Goal: Task Accomplishment & Management: Manage account settings

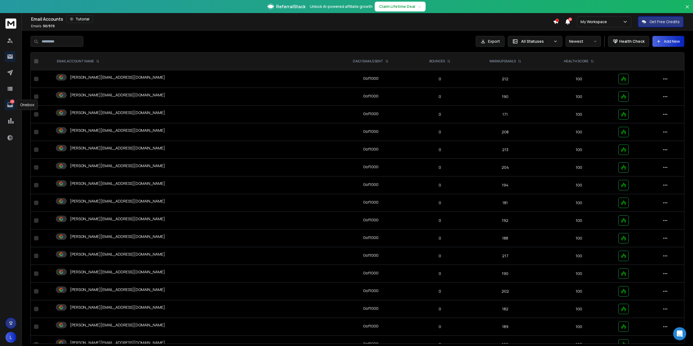
click at [13, 103] on p "232" at bounding box center [12, 101] width 4 height 4
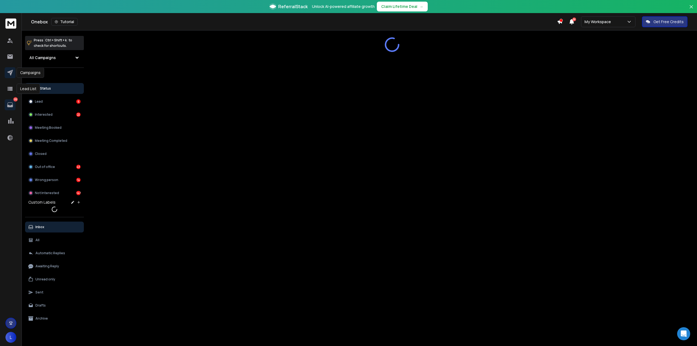
click at [10, 71] on icon at bounding box center [10, 73] width 6 height 6
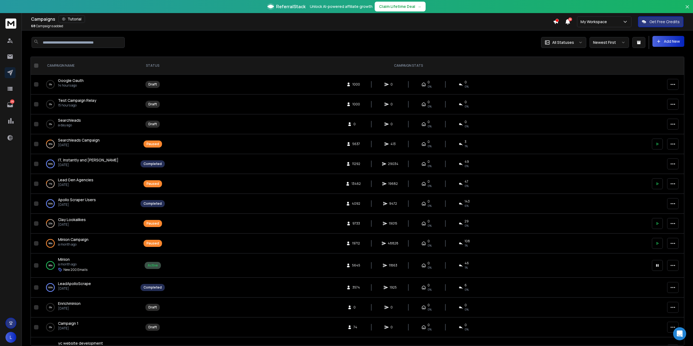
click at [80, 103] on span "Test Campaign Relay" at bounding box center [77, 100] width 38 height 5
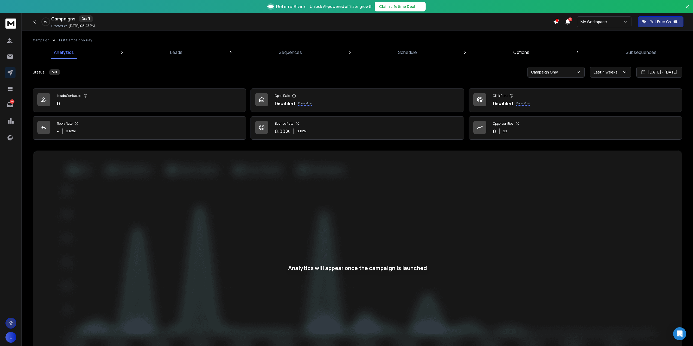
click at [522, 51] on p "Options" at bounding box center [521, 52] width 16 height 7
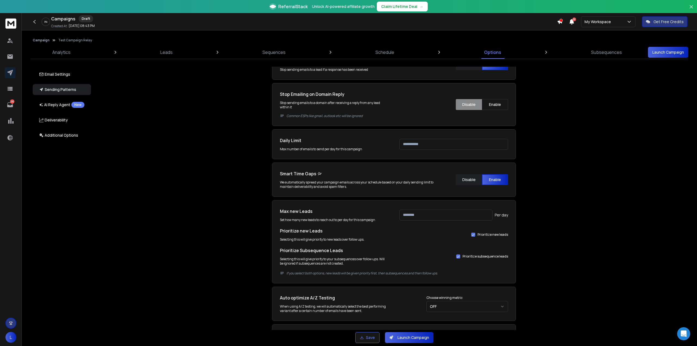
scroll to position [109, 0]
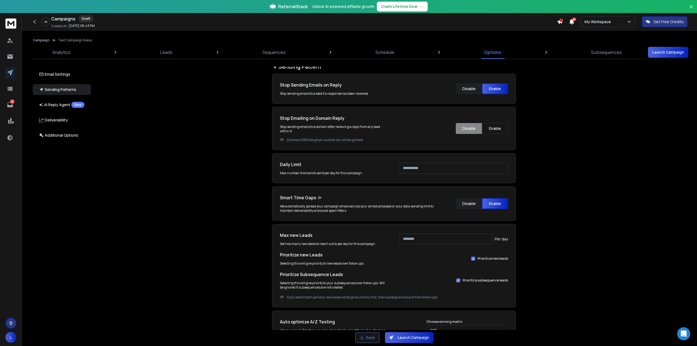
click at [426, 173] on input "****" at bounding box center [453, 168] width 109 height 11
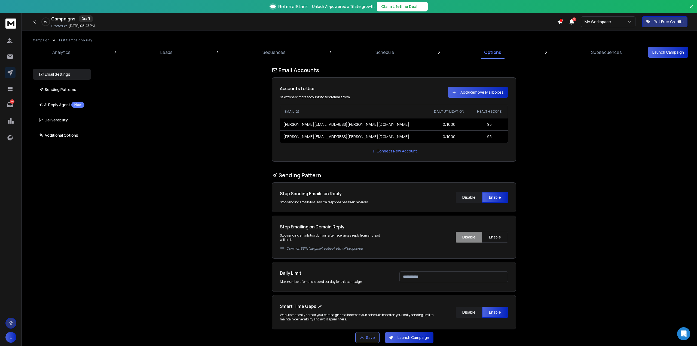
scroll to position [0, 0]
type input "*****"
click at [170, 51] on p "Leads" at bounding box center [166, 52] width 12 height 7
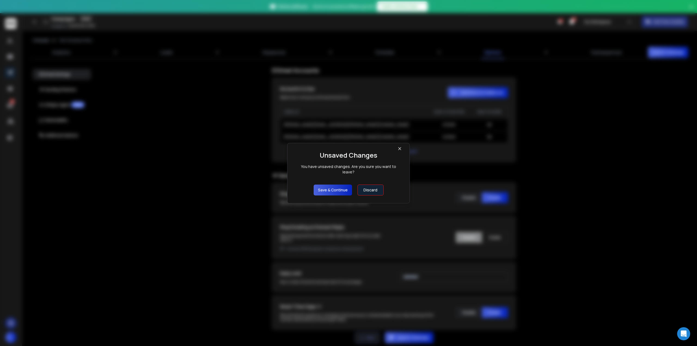
click at [338, 187] on button "Save & Continue" at bounding box center [333, 190] width 38 height 11
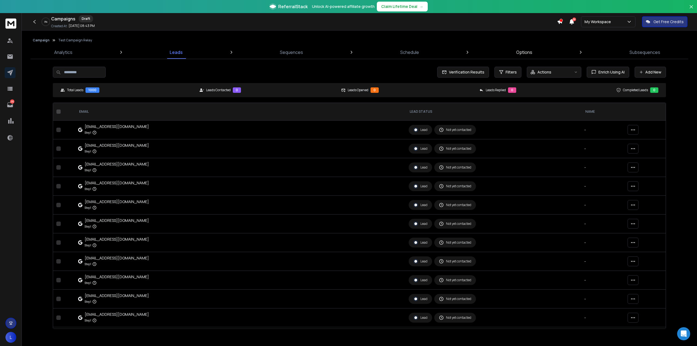
click at [515, 52] on link "Options" at bounding box center [524, 52] width 23 height 13
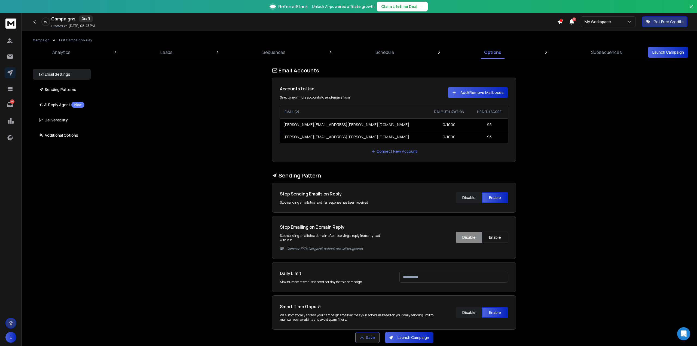
click at [472, 90] on button "Add/Remove Mailboxes" at bounding box center [478, 92] width 60 height 11
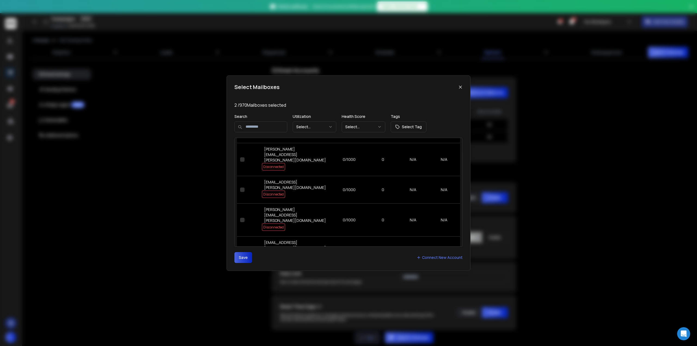
scroll to position [1015, 0]
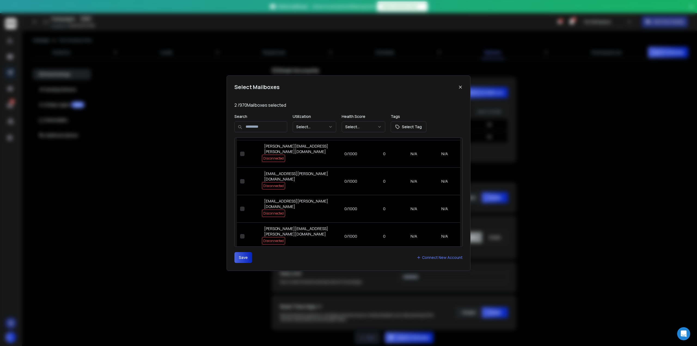
click at [462, 87] on icon at bounding box center [460, 87] width 4 height 4
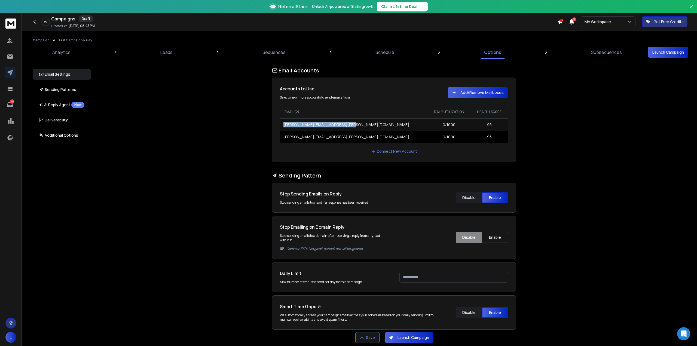
copy p "[PERSON_NAME][EMAIL_ADDRESS][PERSON_NAME][DOMAIN_NAME]"
drag, startPoint x: 384, startPoint y: 124, endPoint x: 278, endPoint y: 123, distance: 106.2
click at [280, 123] on td "[PERSON_NAME][EMAIL_ADDRESS][PERSON_NAME][DOMAIN_NAME]" at bounding box center [353, 124] width 147 height 12
click at [480, 87] on div "Accounts to Use Select one or more accounts to send emails from Add/Remove Mail…" at bounding box center [394, 92] width 228 height 14
click at [481, 91] on button "Add/Remove Mailboxes" at bounding box center [478, 92] width 60 height 11
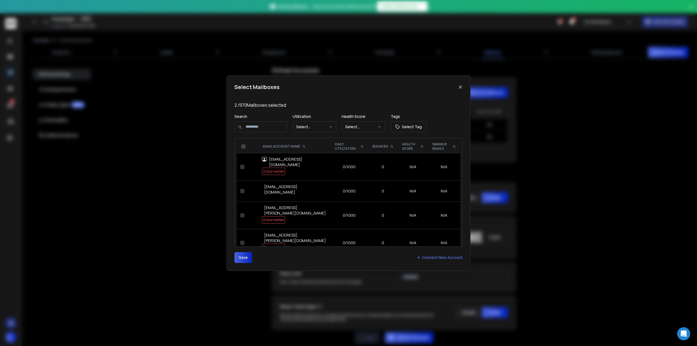
click at [270, 124] on input at bounding box center [260, 126] width 53 height 11
paste input "**********"
type input "**********"
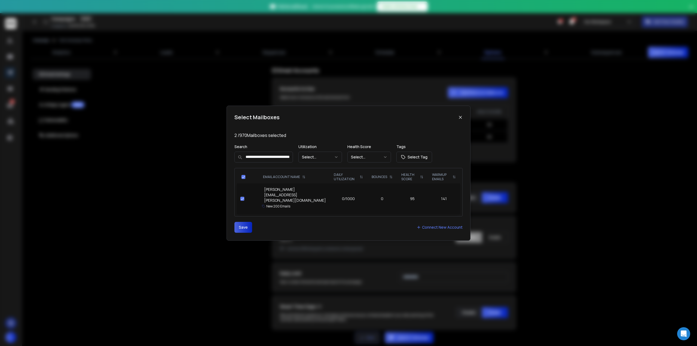
click at [242, 198] on button "button" at bounding box center [242, 199] width 4 height 4
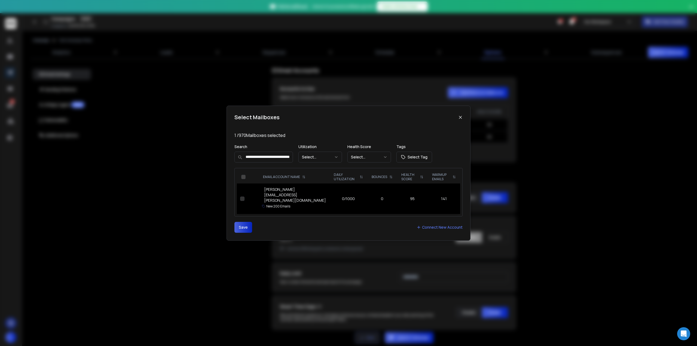
click at [245, 223] on button "Save" at bounding box center [243, 227] width 18 height 11
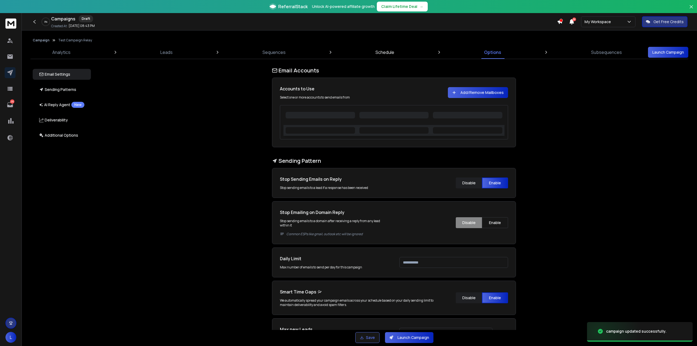
click at [391, 52] on p "Schedule" at bounding box center [384, 52] width 19 height 7
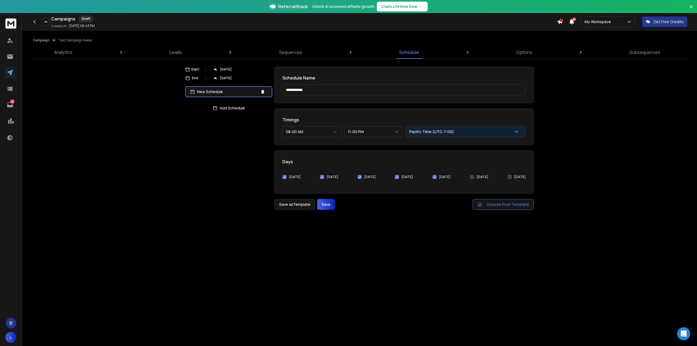
click at [428, 135] on button "Pacific Time (UTC-7:00)" at bounding box center [466, 131] width 120 height 11
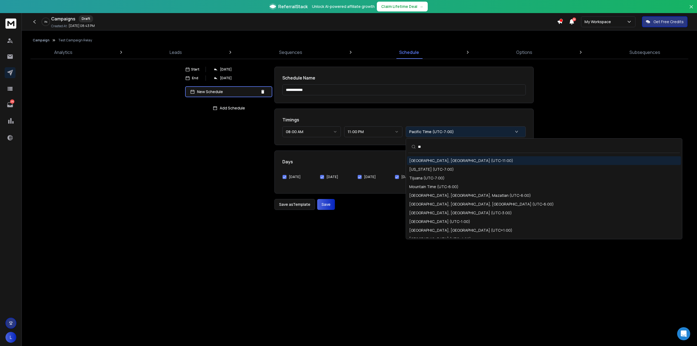
type input "*"
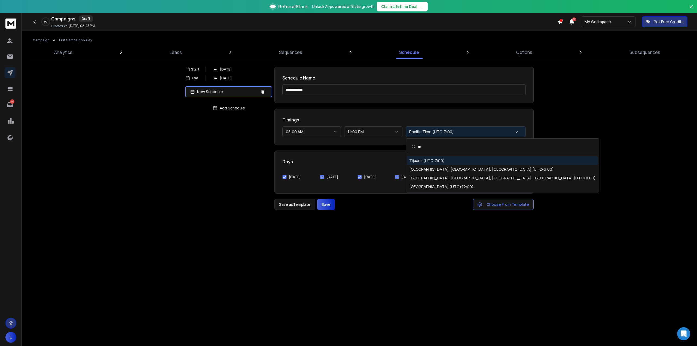
type input "*"
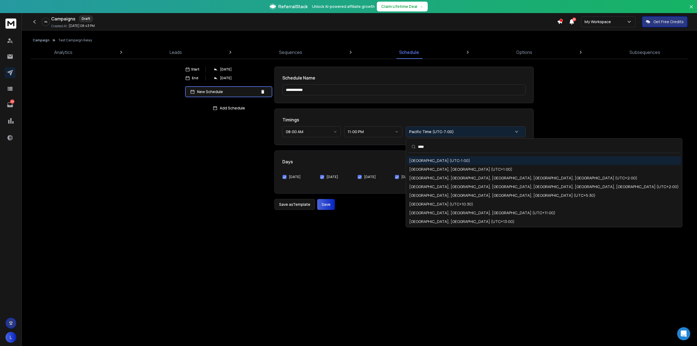
type input "*****"
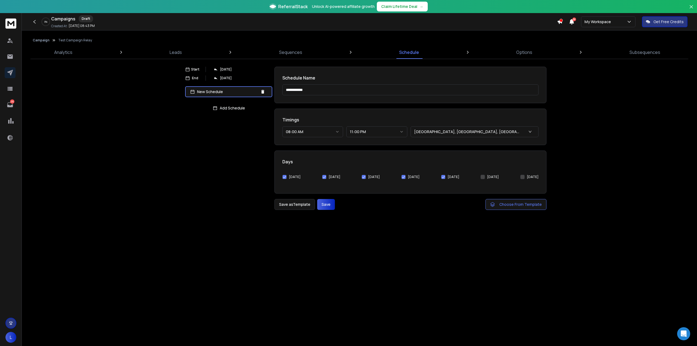
click at [481, 179] on button "[DATE]" at bounding box center [483, 177] width 4 height 4
click at [527, 176] on label "[DATE]" at bounding box center [533, 177] width 12 height 4
click at [521, 176] on button "[DATE]" at bounding box center [522, 177] width 4 height 4
click at [324, 135] on button "08:00 AM" at bounding box center [312, 131] width 61 height 11
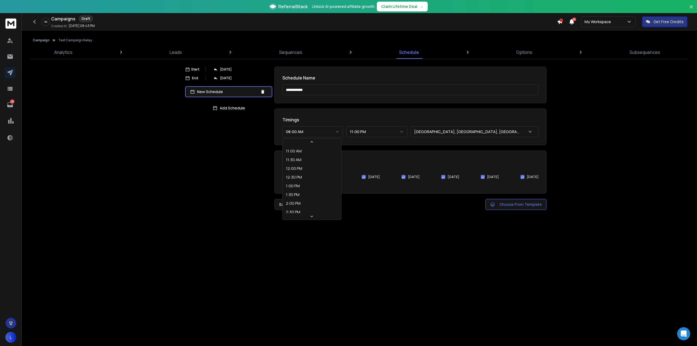
select select "********"
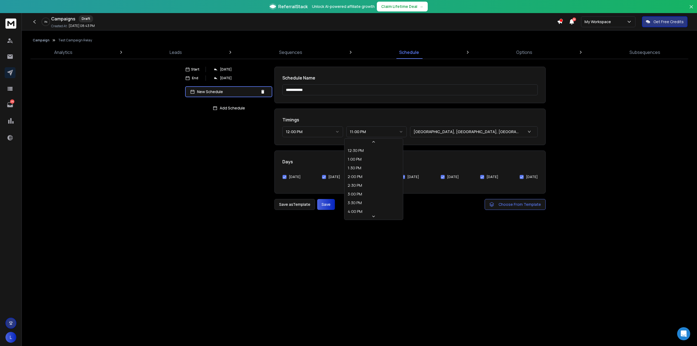
click at [373, 134] on button "11:00 PM" at bounding box center [376, 131] width 61 height 11
select select "********"
click at [325, 207] on button "Save" at bounding box center [326, 204] width 18 height 11
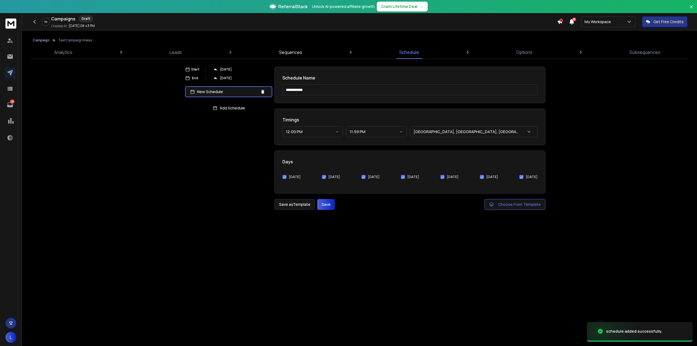
click at [293, 59] on link "Sequences" at bounding box center [291, 52] width 30 height 13
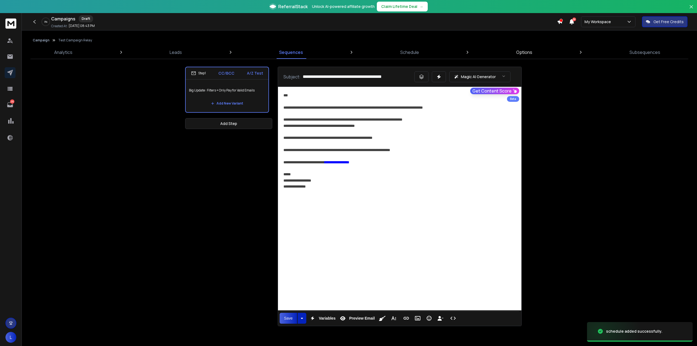
click at [531, 48] on link "Options" at bounding box center [524, 52] width 23 height 13
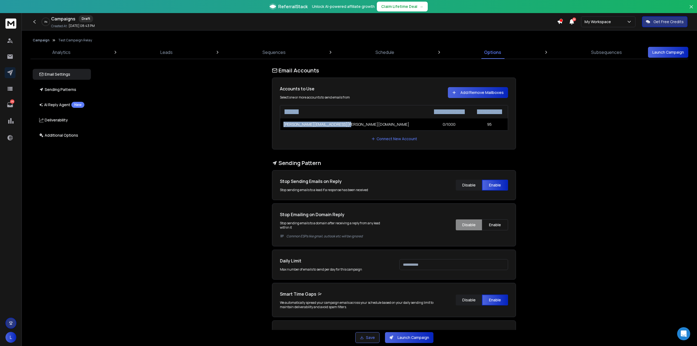
copy table "EMAIL (1) DAILY UTILIZATION HEALTH SCORE reese.coleman@enrichmntly.info"
drag, startPoint x: 305, startPoint y: 126, endPoint x: 270, endPoint y: 125, distance: 35.4
click at [272, 125] on div "Accounts to Use Select one or more accounts to send emails from Add/Remove Mail…" at bounding box center [394, 114] width 244 height 72
click at [280, 120] on td "[PERSON_NAME][EMAIL_ADDRESS][PERSON_NAME][DOMAIN_NAME]" at bounding box center [353, 124] width 147 height 12
click at [286, 123] on p "[PERSON_NAME][EMAIL_ADDRESS][PERSON_NAME][DOMAIN_NAME]" at bounding box center [346, 124] width 126 height 5
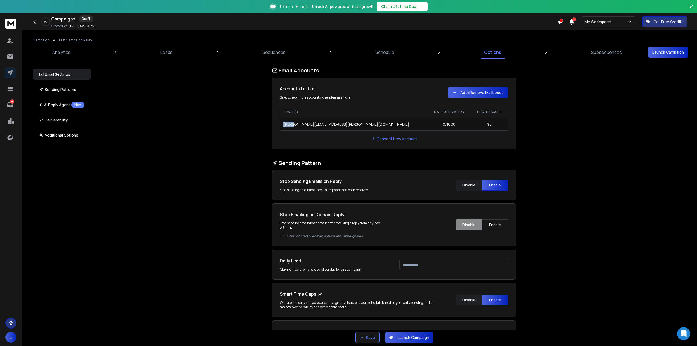
click at [286, 123] on p "[PERSON_NAME][EMAIL_ADDRESS][PERSON_NAME][DOMAIN_NAME]" at bounding box center [346, 124] width 126 height 5
copy p "[PERSON_NAME][EMAIL_ADDRESS][PERSON_NAME][DOMAIN_NAME]"
click at [428, 333] on button "Launch Campaign" at bounding box center [409, 337] width 48 height 11
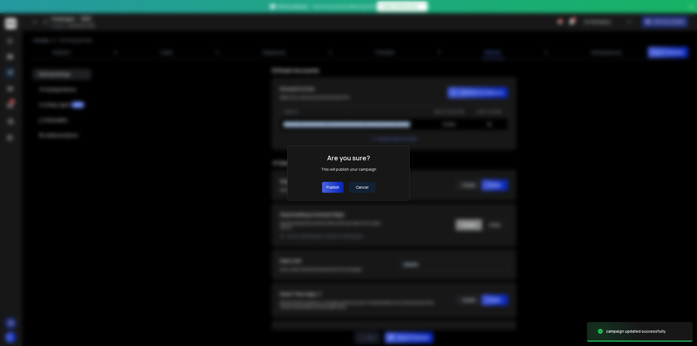
click at [369, 189] on button "Cancel" at bounding box center [362, 187] width 26 height 11
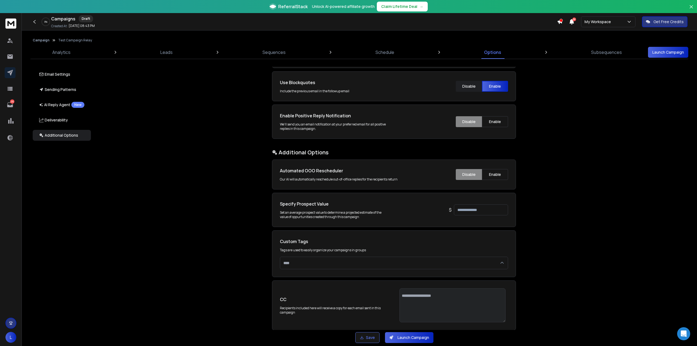
scroll to position [865, 0]
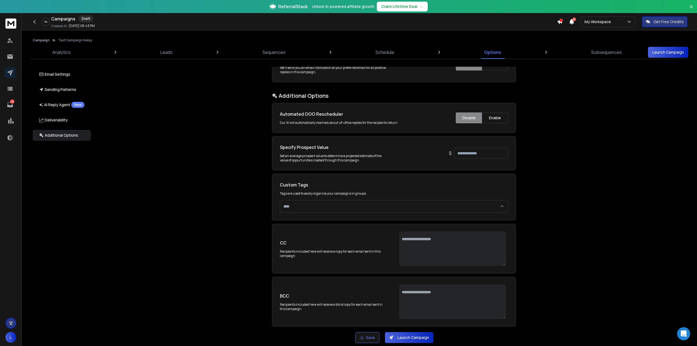
click at [407, 333] on button "Launch Campaign" at bounding box center [409, 337] width 48 height 11
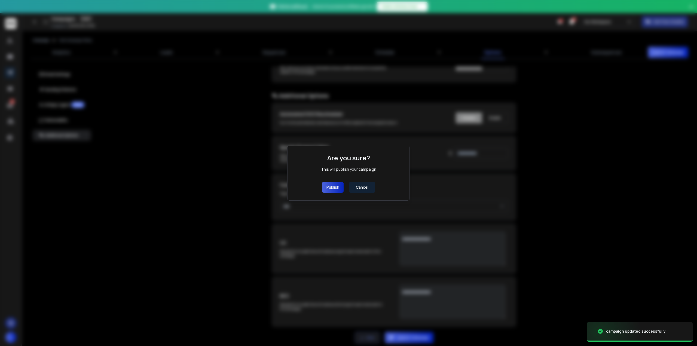
click at [337, 191] on button "Publish" at bounding box center [333, 187] width 22 height 11
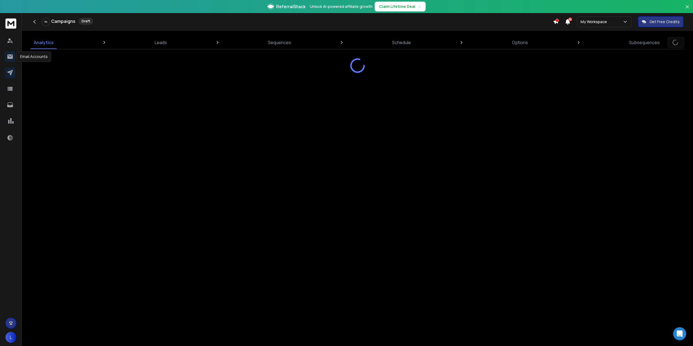
drag, startPoint x: 0, startPoint y: 0, endPoint x: 12, endPoint y: 53, distance: 53.8
click at [12, 53] on link at bounding box center [10, 56] width 11 height 11
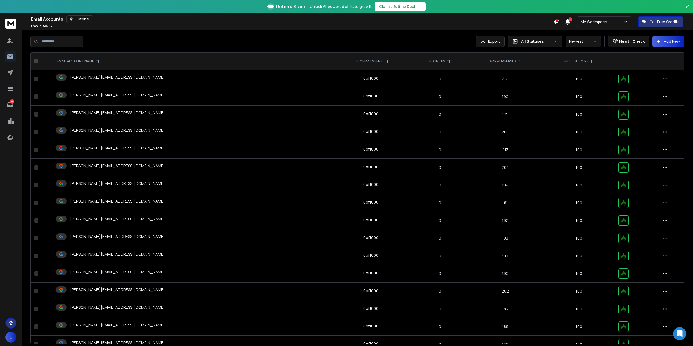
click at [63, 47] on div "Export All Statuses Newest Health Check Add New EMAIL ACCOUNT NAME DAILY EMAILS…" at bounding box center [357, 190] width 654 height 308
click at [63, 46] on input at bounding box center [56, 41] width 53 height 11
paste input "**********"
type input "**********"
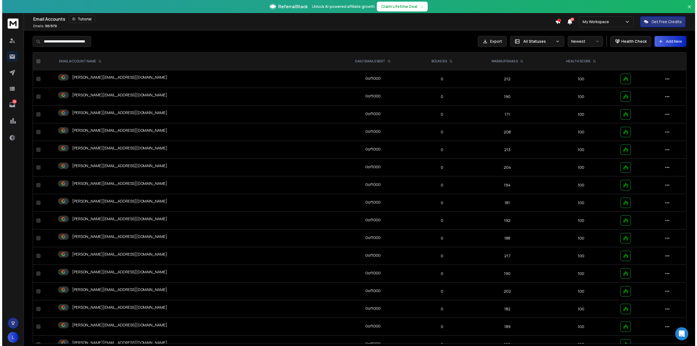
scroll to position [0, 0]
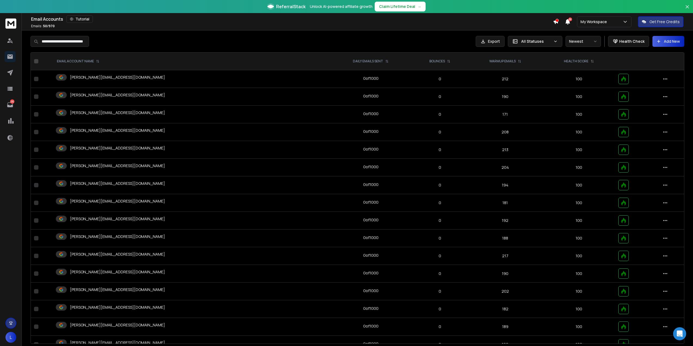
click at [161, 41] on div "**********" at bounding box center [251, 41] width 442 height 11
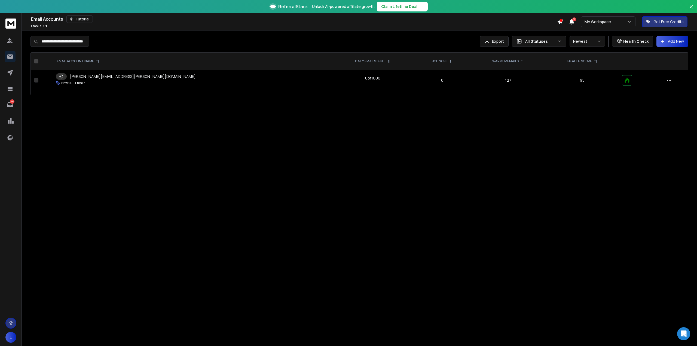
click at [36, 78] on button "button" at bounding box center [36, 80] width 4 height 4
click at [588, 41] on p "All Statuses" at bounding box center [579, 41] width 30 height 5
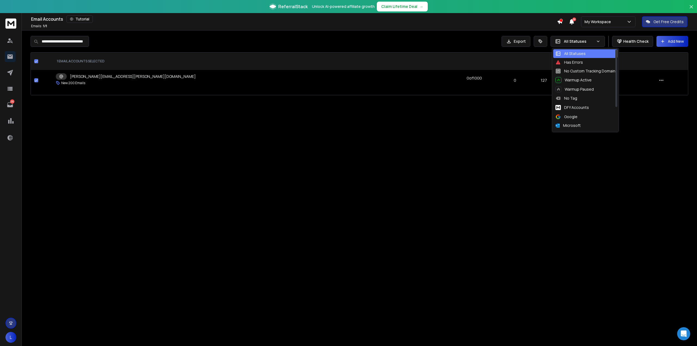
click at [392, 47] on div "**********" at bounding box center [359, 65] width 658 height 59
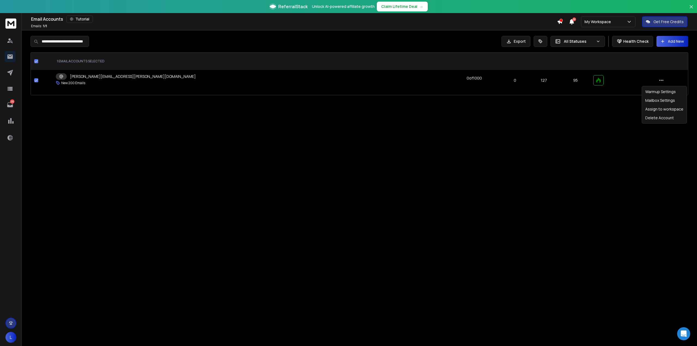
click at [659, 81] on icon at bounding box center [661, 80] width 5 height 5
click at [662, 101] on div "Mailbox Settings" at bounding box center [664, 100] width 42 height 9
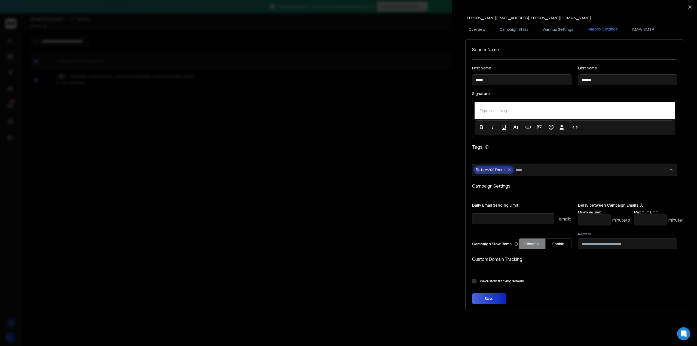
drag, startPoint x: 598, startPoint y: 218, endPoint x: 557, endPoint y: 217, distance: 41.4
click at [557, 217] on div "Daily Email Sending Limit **** emails Delay between Campaign Emails Minimum Lim…" at bounding box center [574, 226] width 205 height 47
type input "*"
drag, startPoint x: 662, startPoint y: 221, endPoint x: 625, endPoint y: 221, distance: 37.3
click at [625, 221] on div "Minimum Limit * minute(s) Maximum Limit ** minute(s)" at bounding box center [633, 217] width 110 height 15
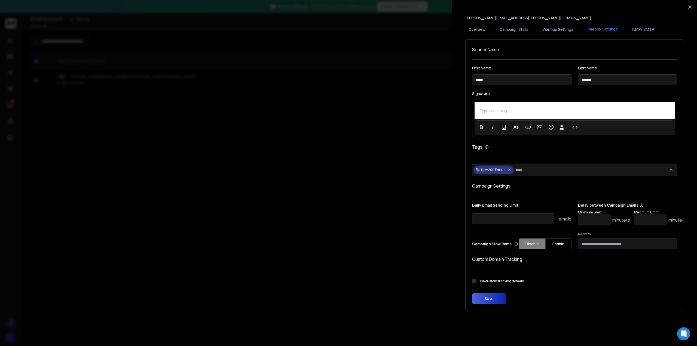
type input "*"
click at [496, 299] on button "Save" at bounding box center [489, 298] width 34 height 11
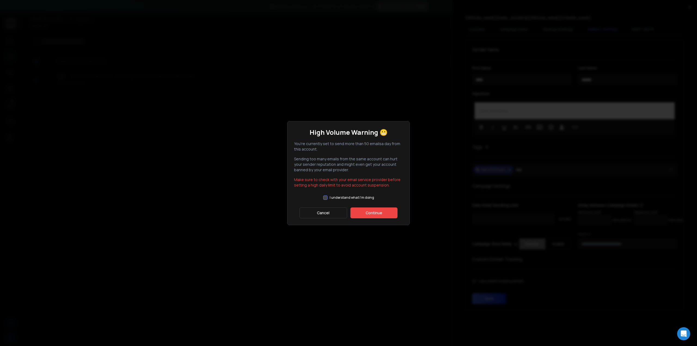
click at [332, 196] on label "I understand what I'm doing" at bounding box center [352, 197] width 44 height 4
click at [322, 200] on div "High Volume Warning 😬 You're currently set to send more than 50 emails a day fr…" at bounding box center [349, 172] width 122 height 103
click at [327, 197] on button "I understand what I'm doing" at bounding box center [325, 197] width 4 height 4
click at [355, 212] on button "Continue" at bounding box center [373, 212] width 47 height 11
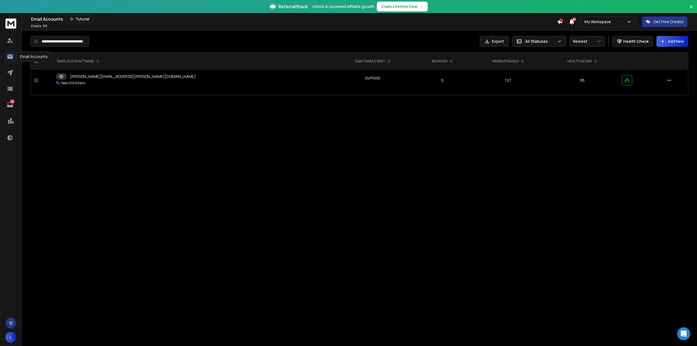
click at [10, 54] on icon at bounding box center [9, 56] width 5 height 4
click at [11, 39] on icon at bounding box center [10, 40] width 7 height 7
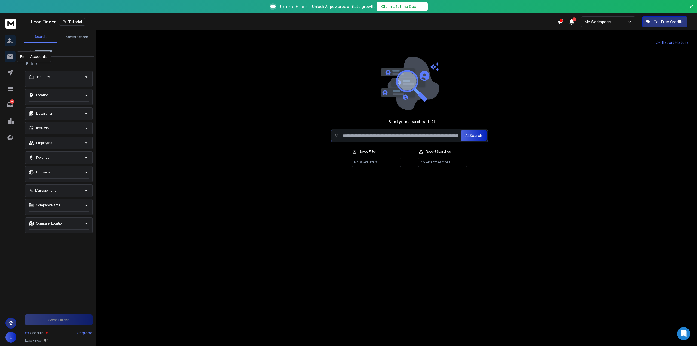
click at [11, 54] on icon at bounding box center [9, 56] width 5 height 4
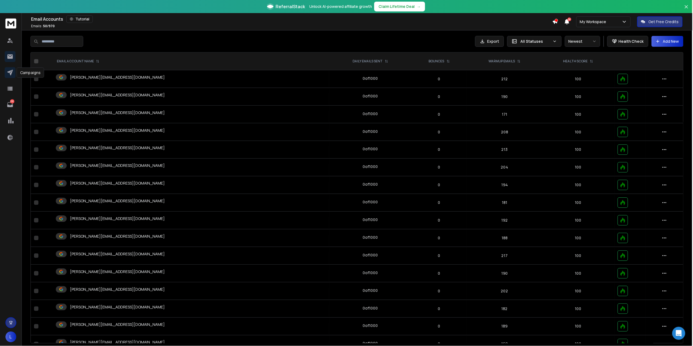
click at [12, 73] on icon at bounding box center [10, 72] width 7 height 7
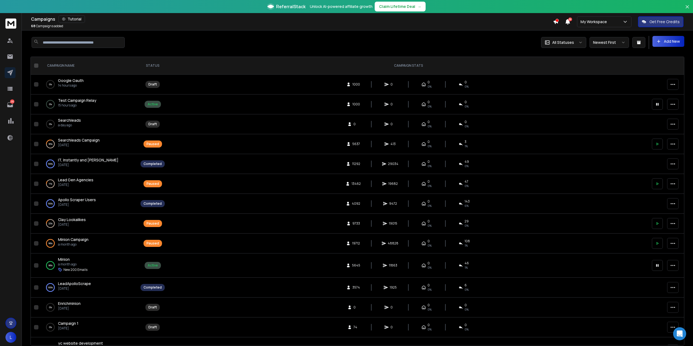
click at [71, 100] on span "Test Campaign Relay" at bounding box center [77, 100] width 38 height 5
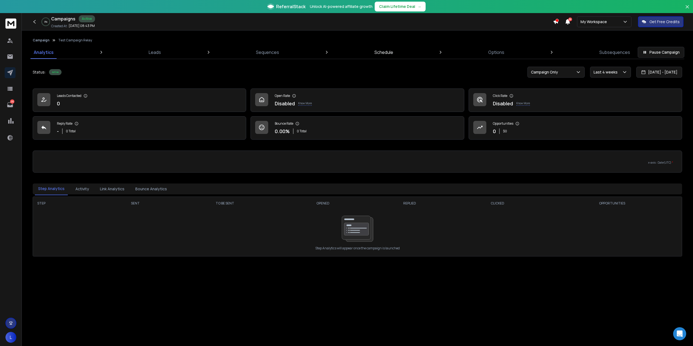
click at [381, 55] on p "Schedule" at bounding box center [383, 52] width 19 height 7
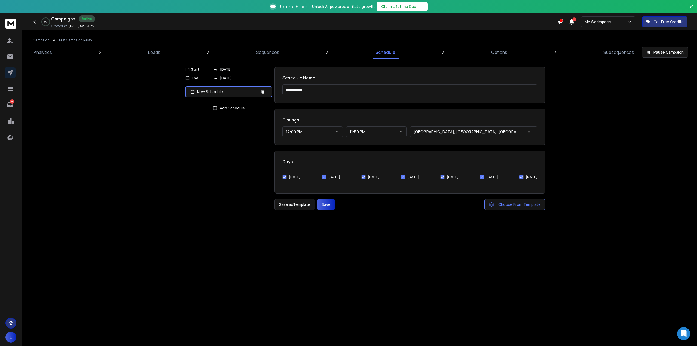
click at [322, 129] on button "12:00 PM" at bounding box center [312, 131] width 60 height 11
click at [366, 109] on div "Timings 12:00 PM ******** ******** ******** ******** ******** ******** ********…" at bounding box center [409, 127] width 271 height 36
click at [13, 71] on icon at bounding box center [10, 73] width 6 height 6
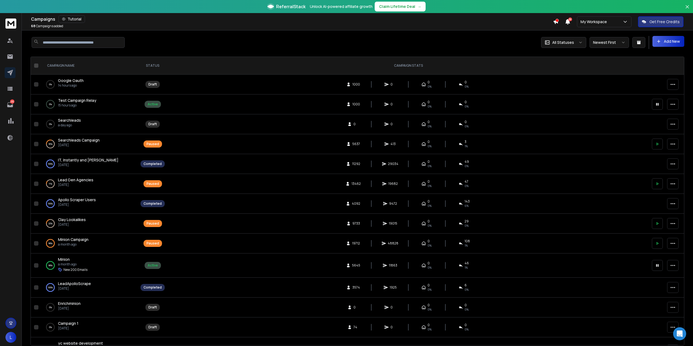
click at [70, 78] on span "Google Oauth" at bounding box center [71, 80] width 26 height 5
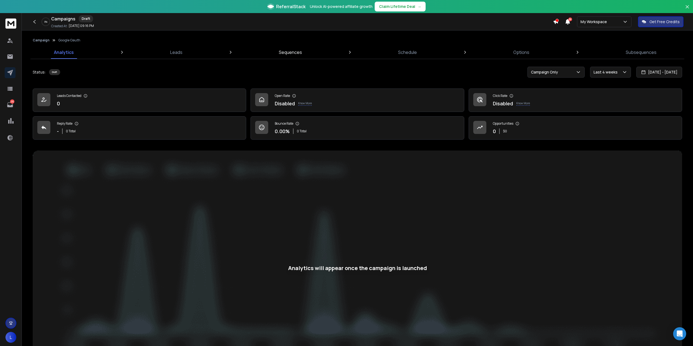
click at [286, 48] on link "Sequences" at bounding box center [291, 52] width 30 height 13
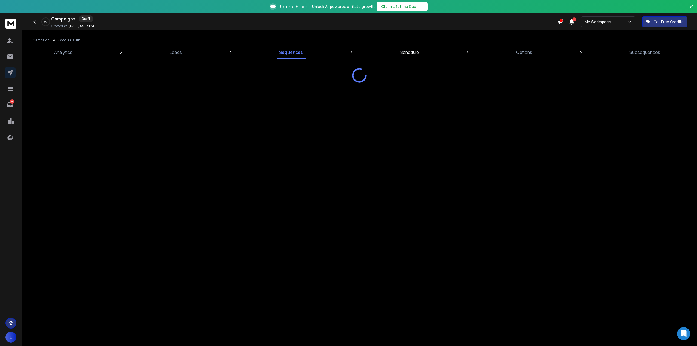
click at [419, 52] on p "Schedule" at bounding box center [409, 52] width 19 height 7
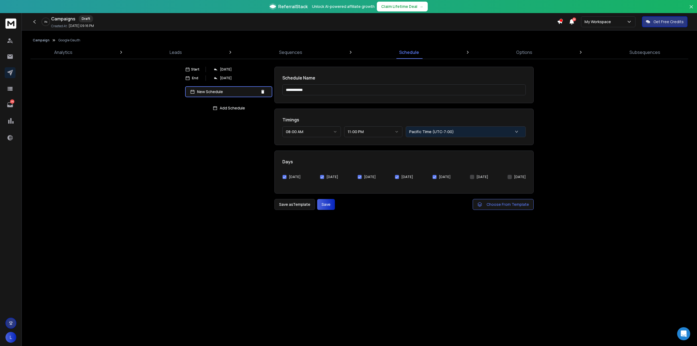
click at [423, 129] on button "Pacific Time (UTC-7:00)" at bounding box center [466, 131] width 120 height 11
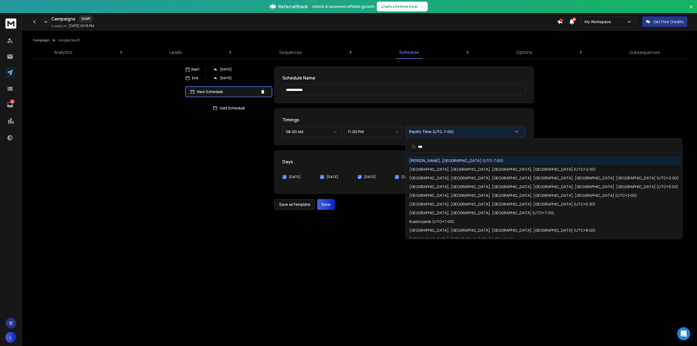
type input "****"
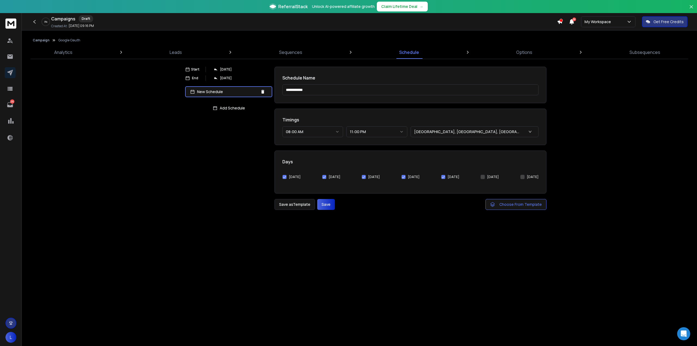
click at [367, 137] on div "Timings 08:00 AM ******** ******** ******** ******** ******** ******** ********…" at bounding box center [410, 127] width 272 height 36
click at [367, 132] on button "11:00 PM" at bounding box center [376, 131] width 61 height 11
select select "********"
click at [328, 131] on button "08:00 AM" at bounding box center [312, 131] width 61 height 11
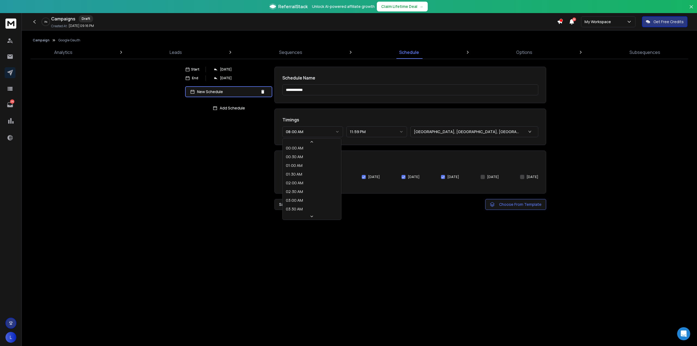
scroll to position [0, 0]
click at [335, 128] on button "00:00 AM" at bounding box center [312, 131] width 61 height 11
select select "********"
click at [325, 206] on button "Save" at bounding box center [326, 204] width 18 height 11
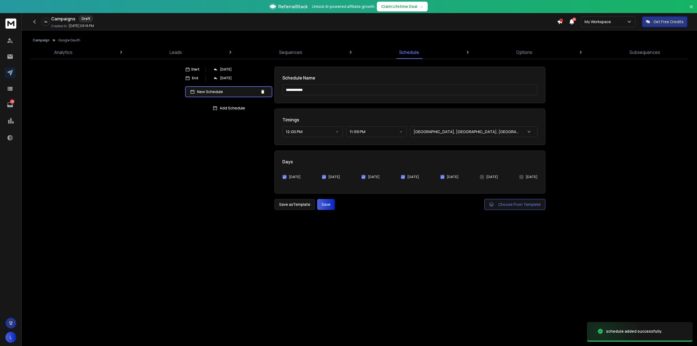
click at [486, 179] on label "[DATE]" at bounding box center [492, 177] width 12 height 4
click at [480, 179] on button "[DATE]" at bounding box center [482, 177] width 4 height 4
click at [519, 174] on div "[DATE]" at bounding box center [528, 177] width 18 height 11
click at [526, 176] on label "[DATE]" at bounding box center [532, 177] width 12 height 4
click at [519, 176] on button "[DATE]" at bounding box center [521, 177] width 4 height 4
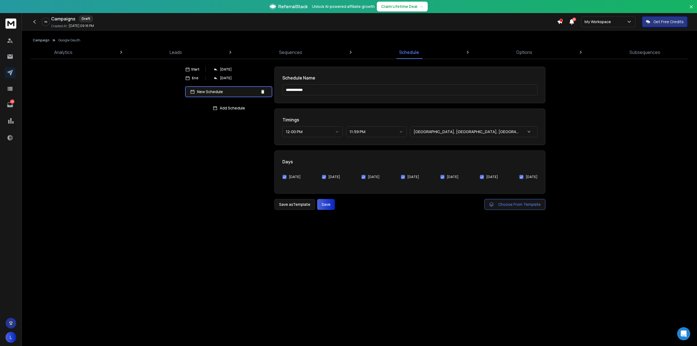
click at [326, 205] on button "Save" at bounding box center [326, 204] width 18 height 11
click at [531, 51] on p "Options" at bounding box center [524, 52] width 16 height 7
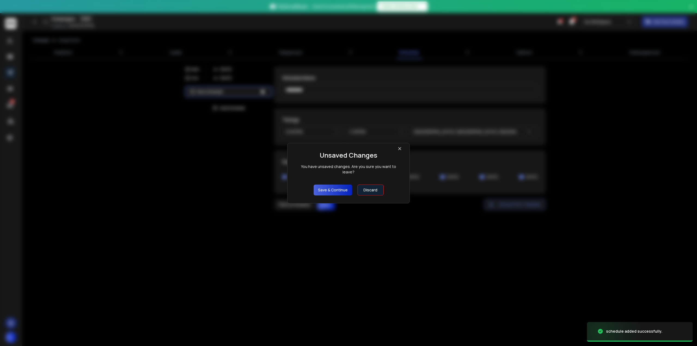
click at [342, 189] on button "Save & Continue" at bounding box center [333, 190] width 38 height 11
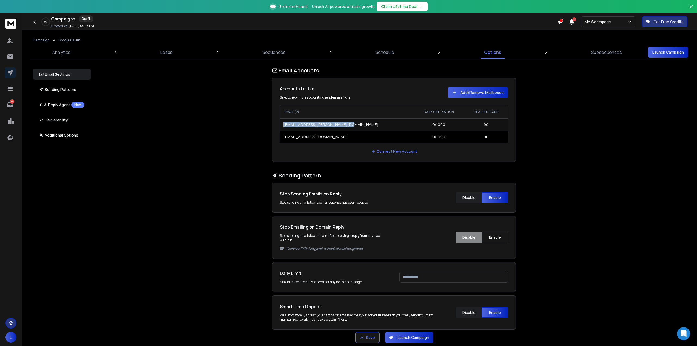
copy p "[EMAIL_ADDRESS][PERSON_NAME][DOMAIN_NAME]"
drag, startPoint x: 371, startPoint y: 126, endPoint x: 279, endPoint y: 124, distance: 92.3
click at [280, 124] on td "[EMAIL_ADDRESS][PERSON_NAME][DOMAIN_NAME]" at bounding box center [346, 124] width 133 height 12
click at [462, 94] on button "Add/Remove Mailboxes" at bounding box center [478, 92] width 60 height 11
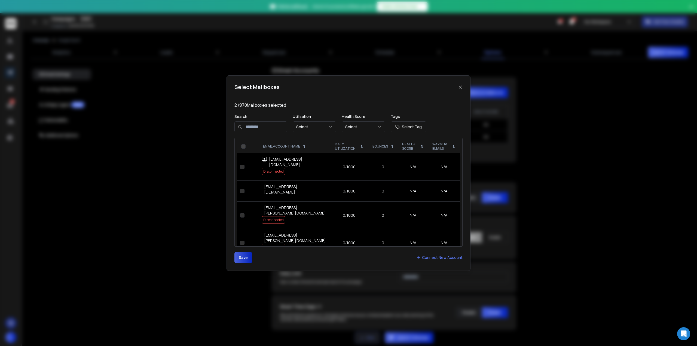
drag, startPoint x: 262, startPoint y: 124, endPoint x: 264, endPoint y: 126, distance: 2.9
click at [263, 124] on input at bounding box center [260, 126] width 53 height 11
paste input "**********"
type input "**********"
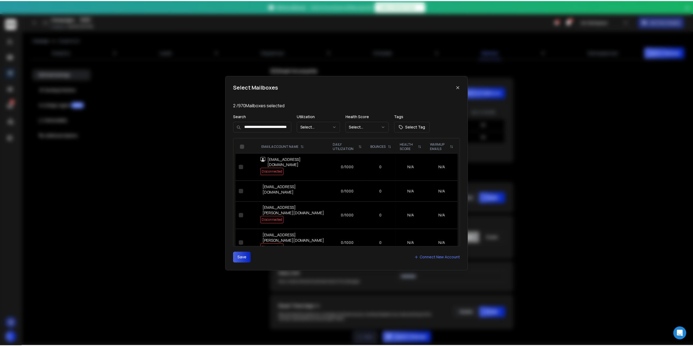
scroll to position [0, 0]
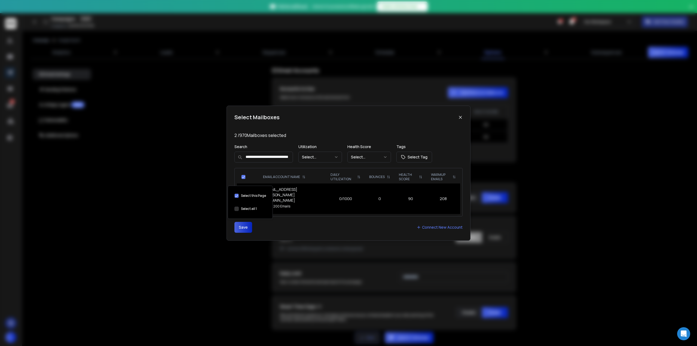
click at [244, 179] on button "Select this Page" at bounding box center [243, 177] width 4 height 4
click at [243, 226] on button "Save" at bounding box center [243, 227] width 18 height 11
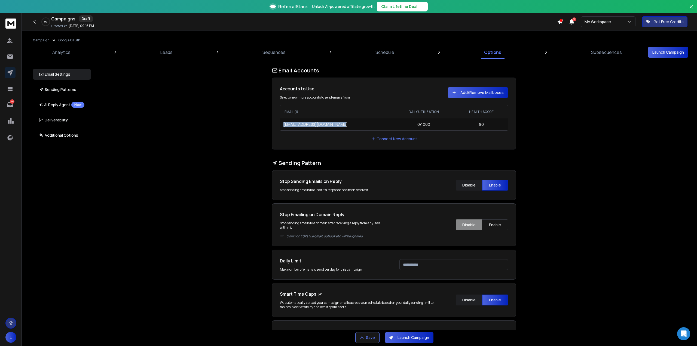
drag, startPoint x: 335, startPoint y: 123, endPoint x: 278, endPoint y: 127, distance: 57.3
click at [280, 127] on td "[EMAIL_ADDRESS][DOMAIN_NAME]" at bounding box center [336, 124] width 113 height 12
copy p "[EMAIL_ADDRESS][DOMAIN_NAME]"
click at [12, 57] on icon at bounding box center [9, 56] width 5 height 4
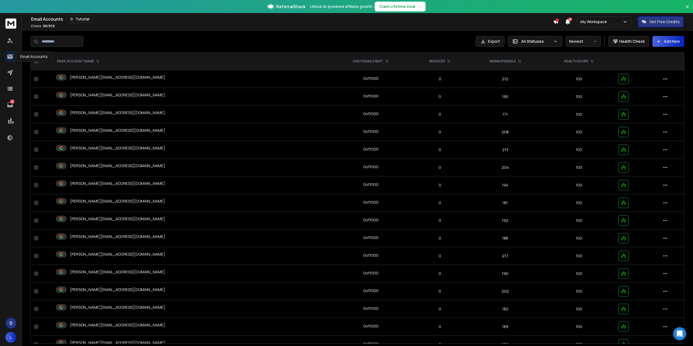
click at [81, 42] on input at bounding box center [56, 41] width 53 height 11
paste input "**********"
type input "**********"
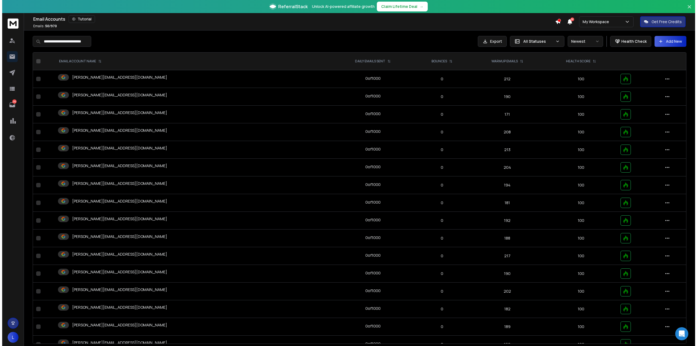
scroll to position [0, 0]
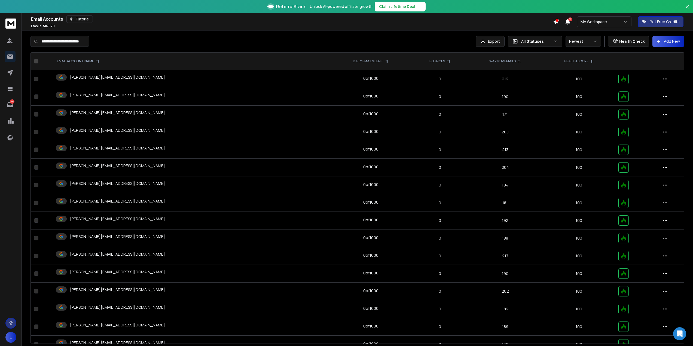
click at [147, 33] on div "**********" at bounding box center [357, 189] width 671 height 319
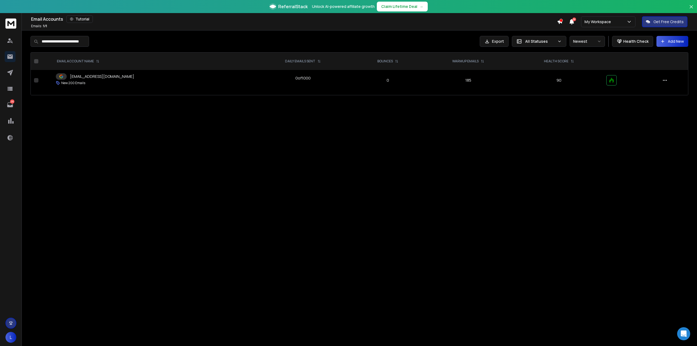
click at [664, 78] on icon at bounding box center [664, 80] width 5 height 5
click at [662, 101] on div "Mailbox Settings" at bounding box center [664, 100] width 42 height 9
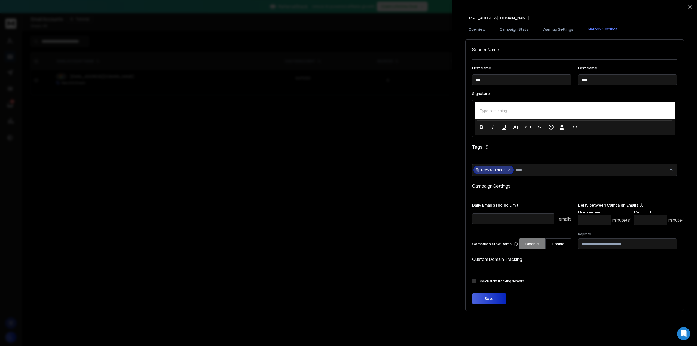
drag, startPoint x: 596, startPoint y: 220, endPoint x: 562, endPoint y: 224, distance: 34.6
click at [562, 224] on div "Daily Email Sending Limit **** emails Delay between Campaign Emails Minimum Lim…" at bounding box center [574, 226] width 205 height 47
type input "*"
drag, startPoint x: 637, startPoint y: 220, endPoint x: 623, endPoint y: 220, distance: 13.6
click at [623, 220] on div "Minimum Limit * minute(s) Maximum Limit * minute(s)" at bounding box center [633, 217] width 110 height 15
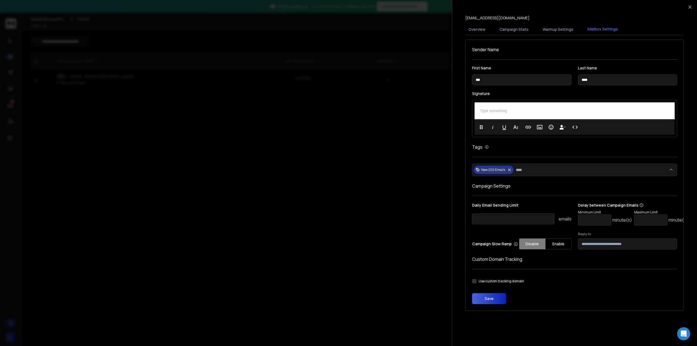
type input "*"
click at [491, 300] on button "Save" at bounding box center [489, 298] width 34 height 11
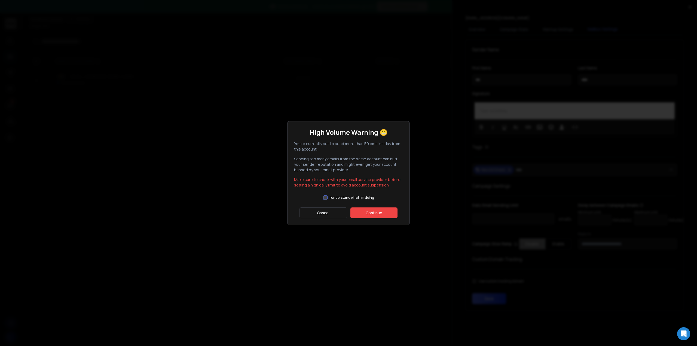
drag, startPoint x: 353, startPoint y: 192, endPoint x: 354, endPoint y: 196, distance: 3.6
click at [354, 195] on div "I understand what I'm doing" at bounding box center [348, 197] width 51 height 11
click at [357, 200] on div "I understand what I'm doing" at bounding box center [348, 197] width 51 height 11
click at [358, 196] on label "I understand what I'm doing" at bounding box center [352, 197] width 44 height 4
click at [363, 199] on label "I understand what I'm doing" at bounding box center [352, 197] width 44 height 4
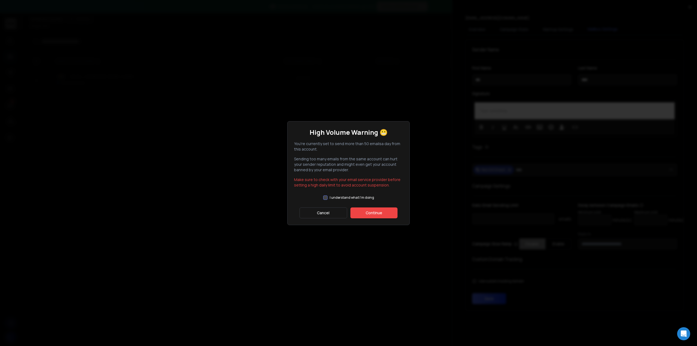
click at [327, 197] on button "I understand what I'm doing" at bounding box center [325, 197] width 4 height 4
click at [357, 207] on div "High Volume Warning 😬 You're currently set to send more than 50 emails a day fr…" at bounding box center [349, 172] width 122 height 103
click at [364, 214] on button "Continue" at bounding box center [373, 212] width 47 height 11
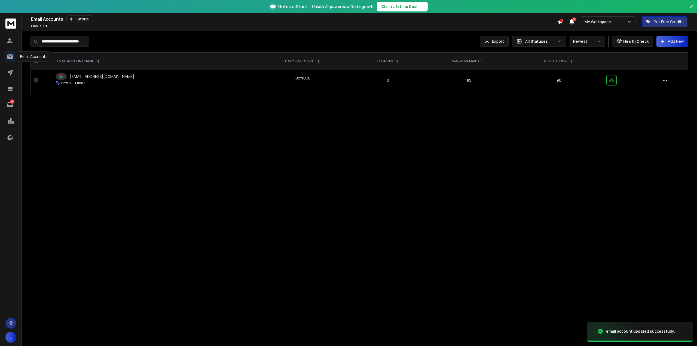
click at [8, 60] on link at bounding box center [10, 56] width 11 height 11
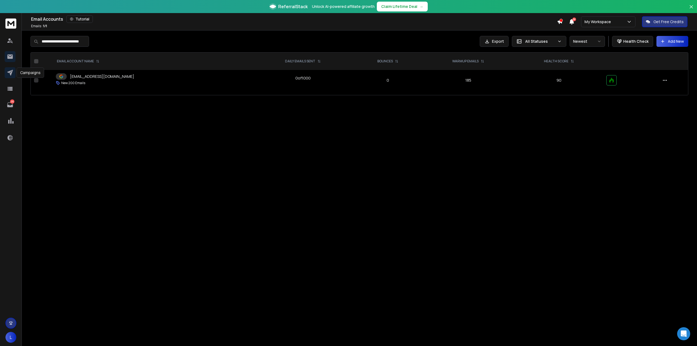
click at [11, 70] on icon at bounding box center [10, 72] width 7 height 7
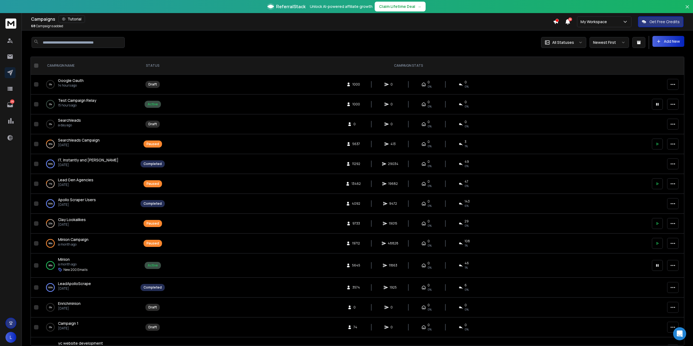
click at [486, 78] on td "1000 0 0 0% 0 0%" at bounding box center [408, 85] width 481 height 20
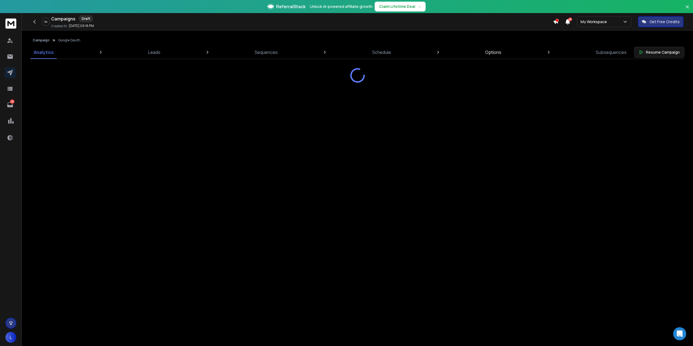
click at [491, 57] on link "Options" at bounding box center [493, 52] width 23 height 13
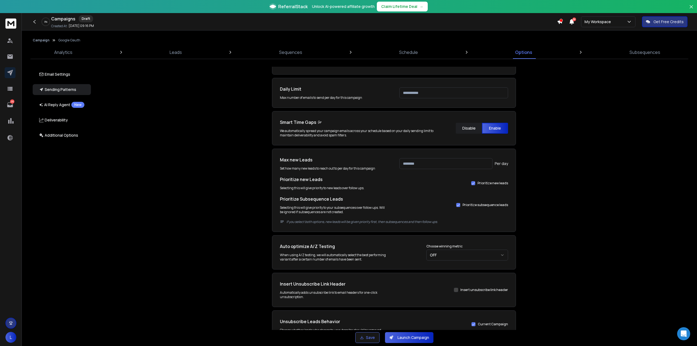
scroll to position [163, 0]
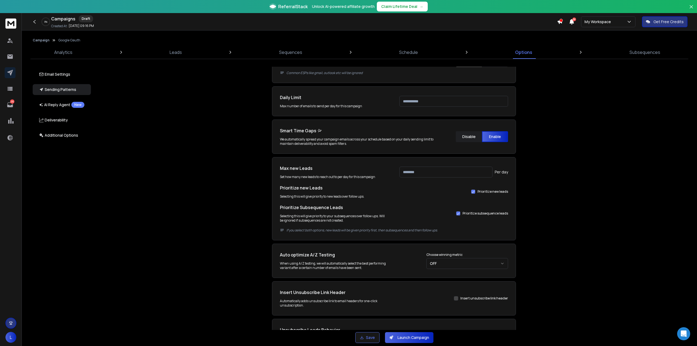
click at [433, 102] on input "****" at bounding box center [453, 101] width 109 height 11
type input "*****"
click at [415, 335] on button "Launch Campaign" at bounding box center [409, 337] width 48 height 11
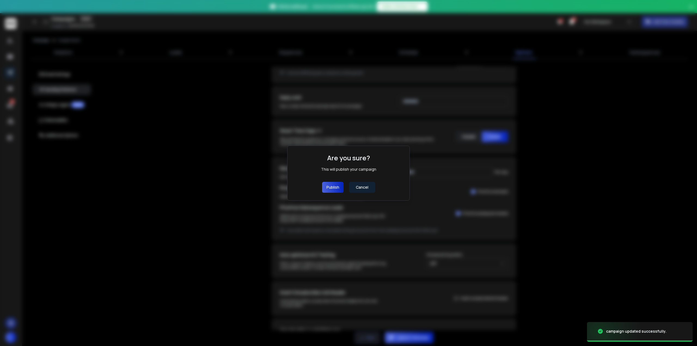
click at [343, 187] on button "Publish" at bounding box center [333, 187] width 22 height 11
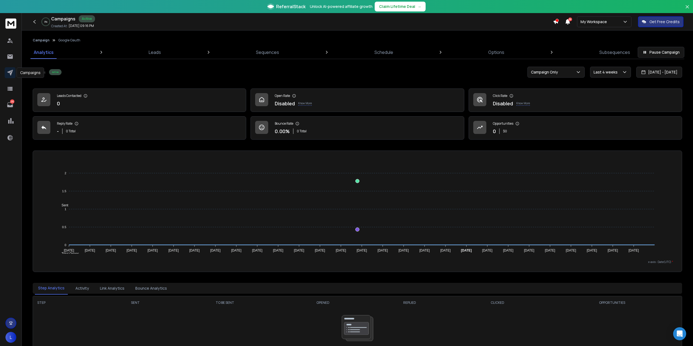
click at [15, 73] on link at bounding box center [10, 72] width 11 height 11
